Goal: Check status: Check status

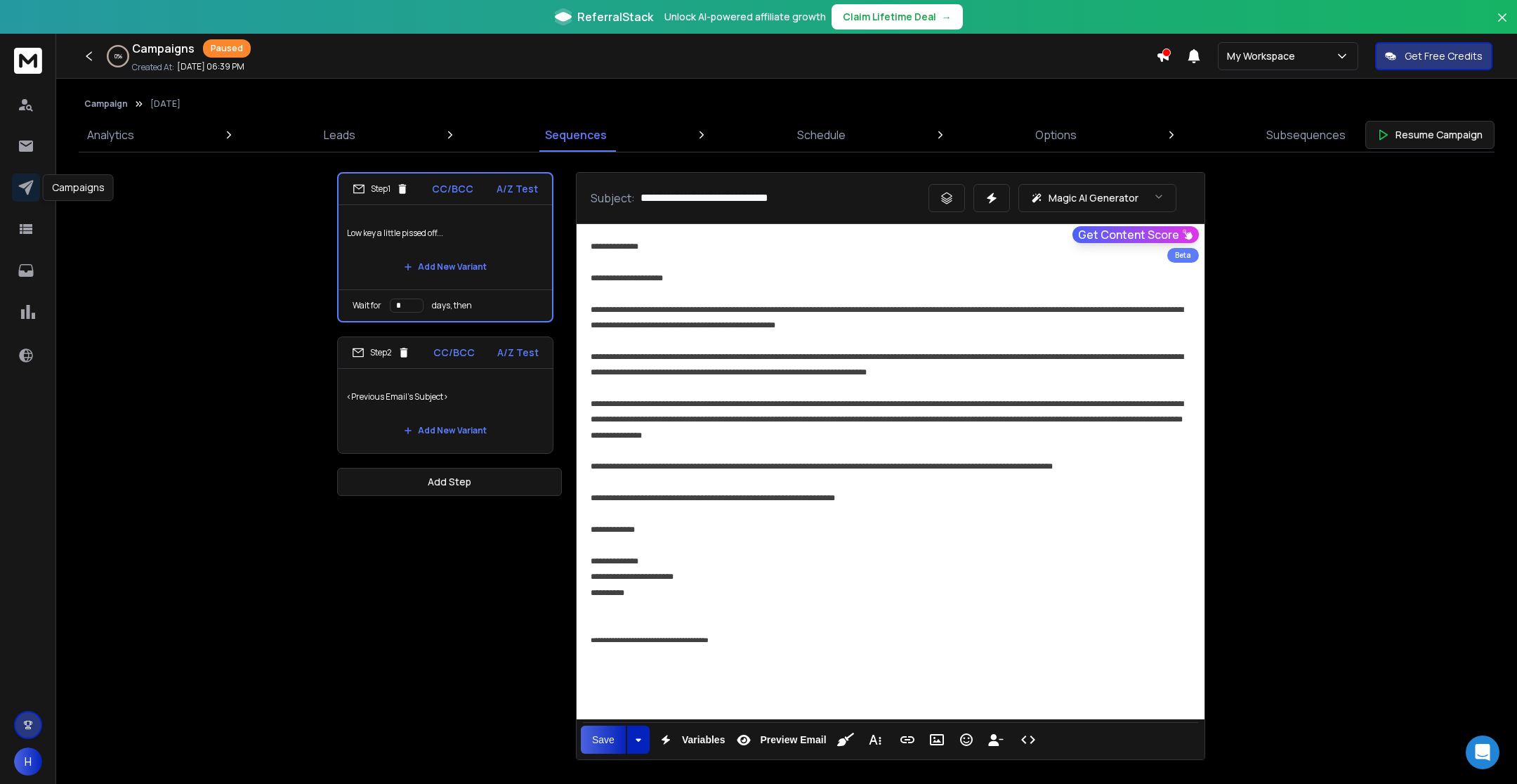
click at [30, 185] on icon at bounding box center [25, 188] width 15 height 15
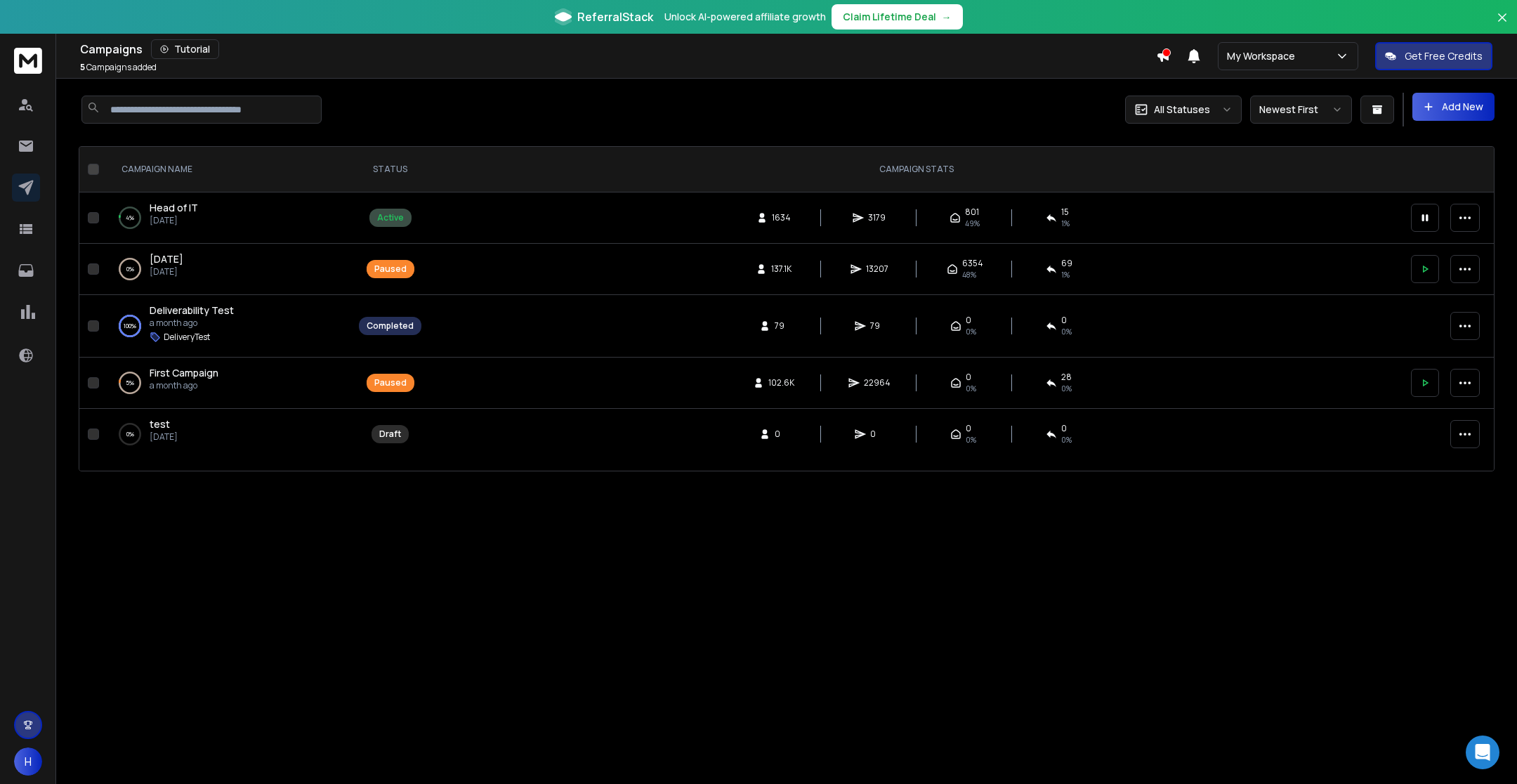
click at [215, 219] on div "4 % Head of IT [DATE]" at bounding box center [227, 217] width 218 height 34
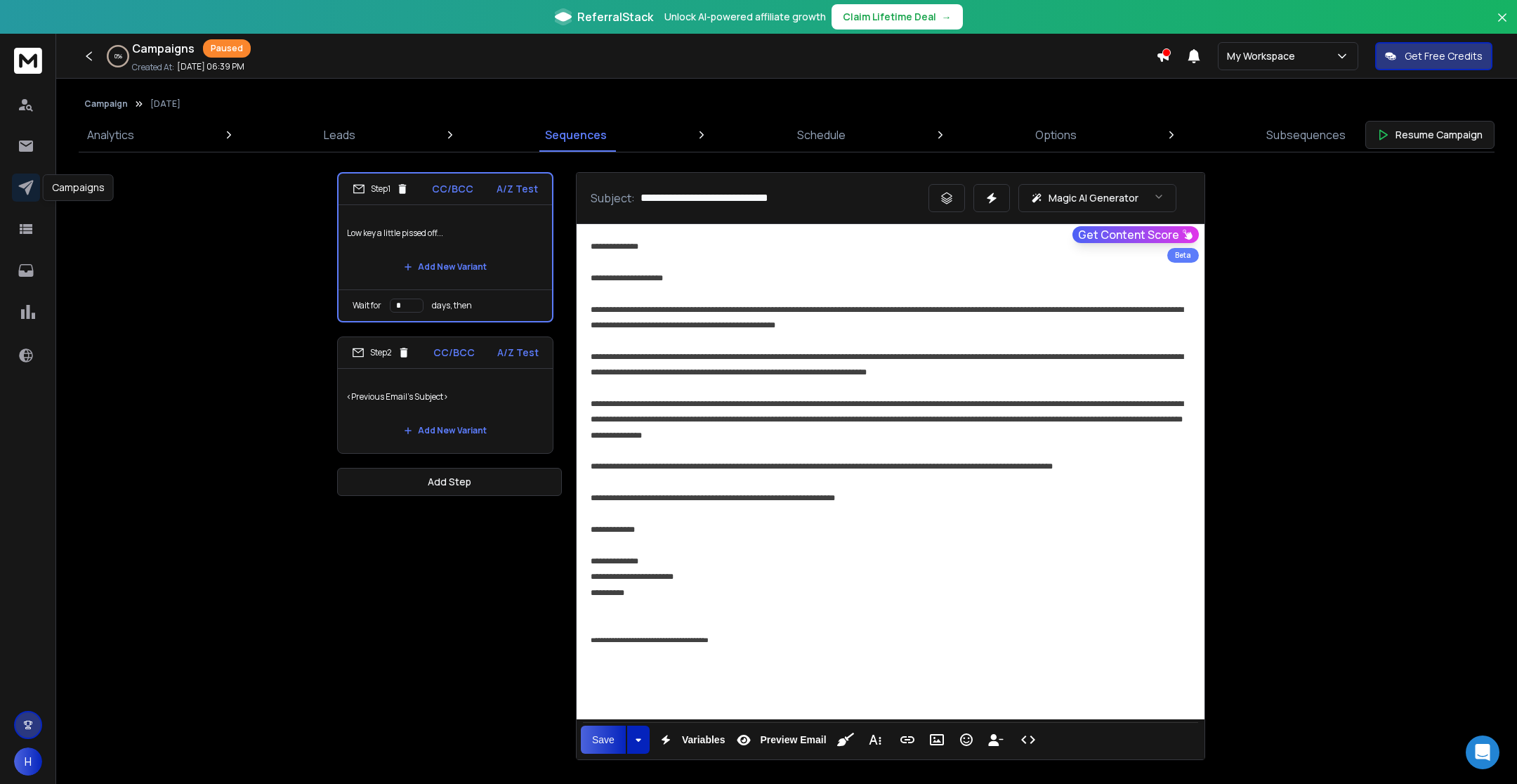
click at [27, 186] on icon at bounding box center [25, 187] width 17 height 17
